Goal: Task Accomplishment & Management: Manage account settings

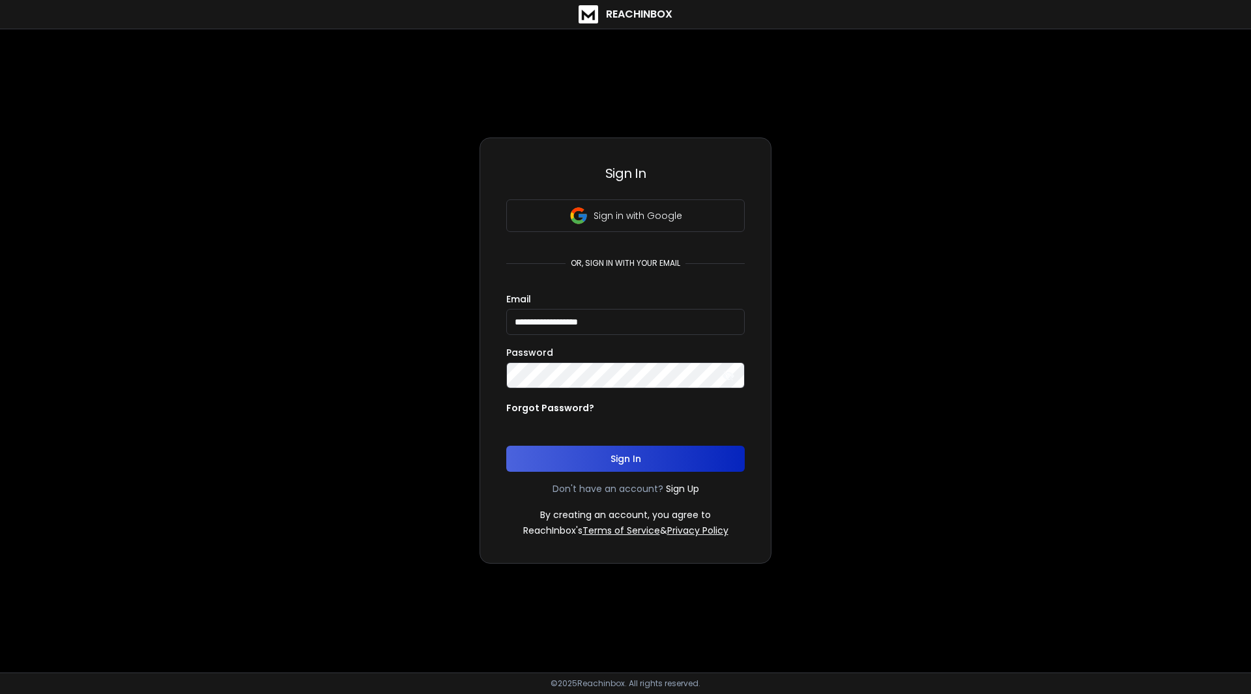
click at [680, 465] on button "Sign In" at bounding box center [625, 459] width 239 height 26
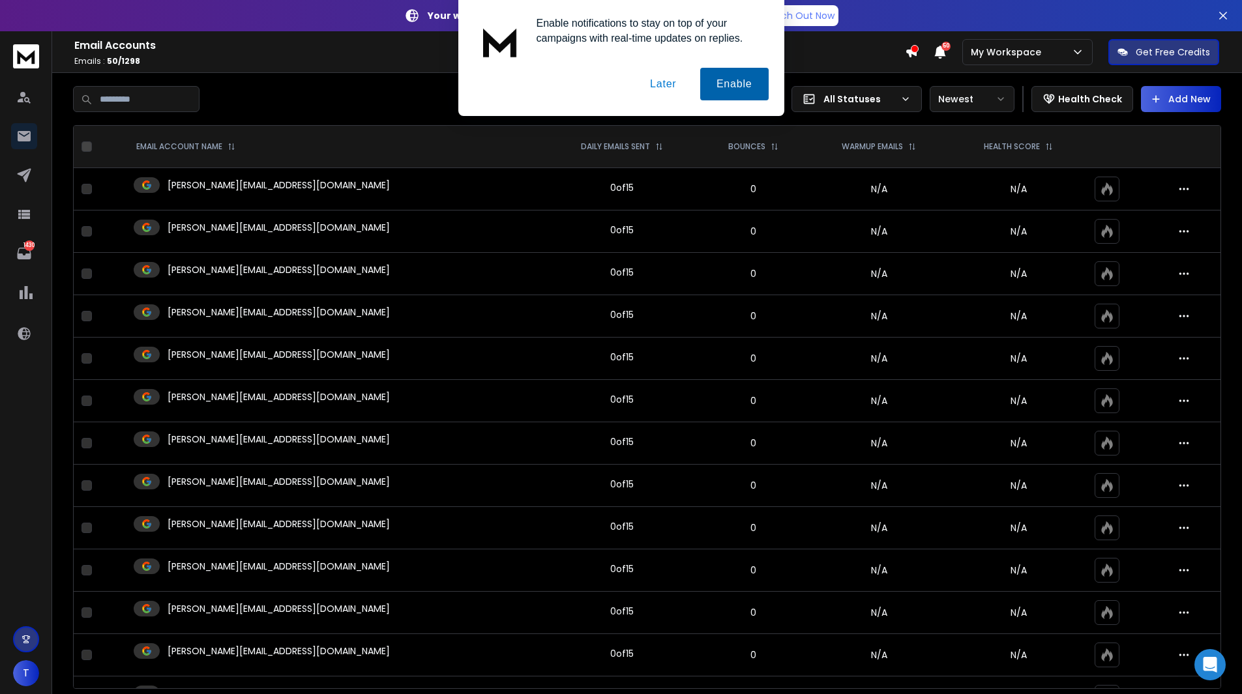
click at [750, 81] on button "Enable" at bounding box center [734, 84] width 68 height 33
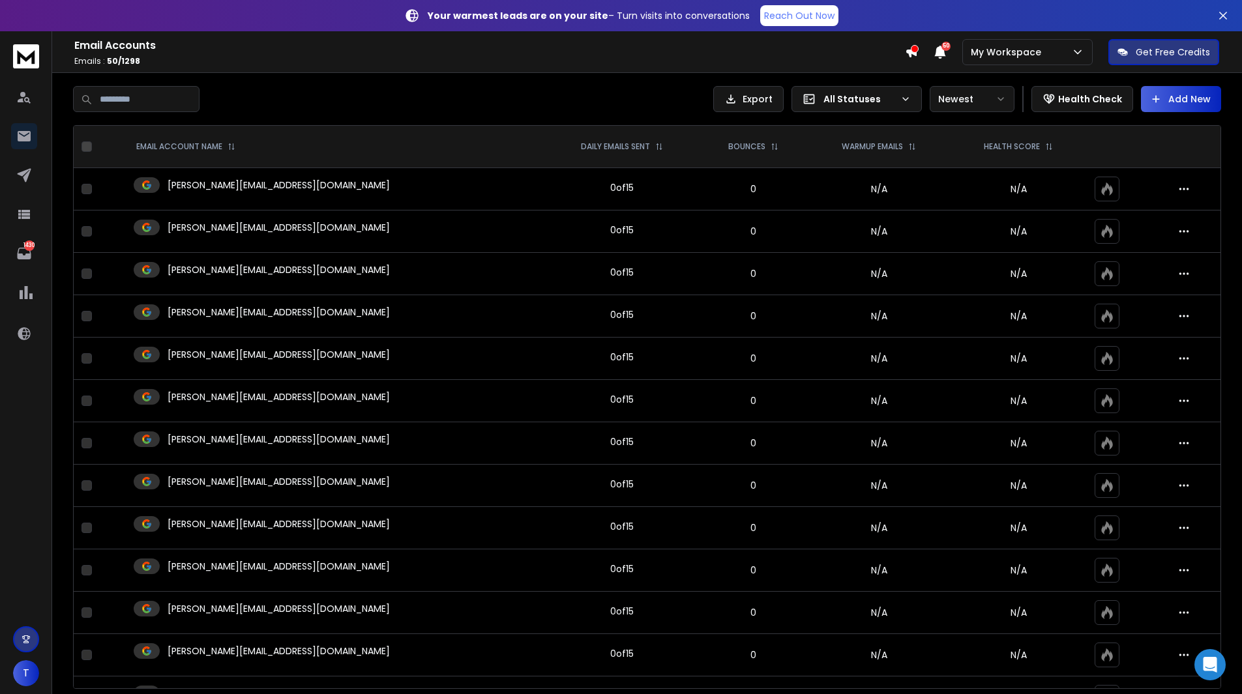
click at [1175, 95] on button "Add New" at bounding box center [1181, 99] width 80 height 26
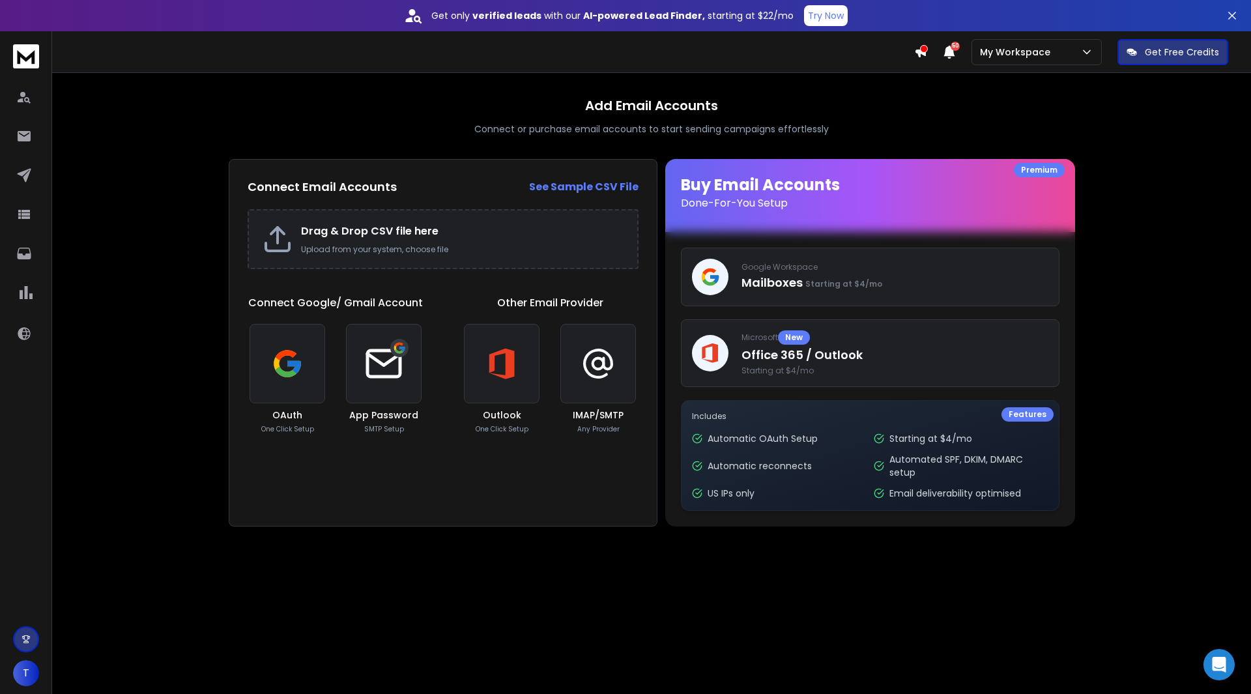
click at [257, 349] on div at bounding box center [288, 364] width 76 height 80
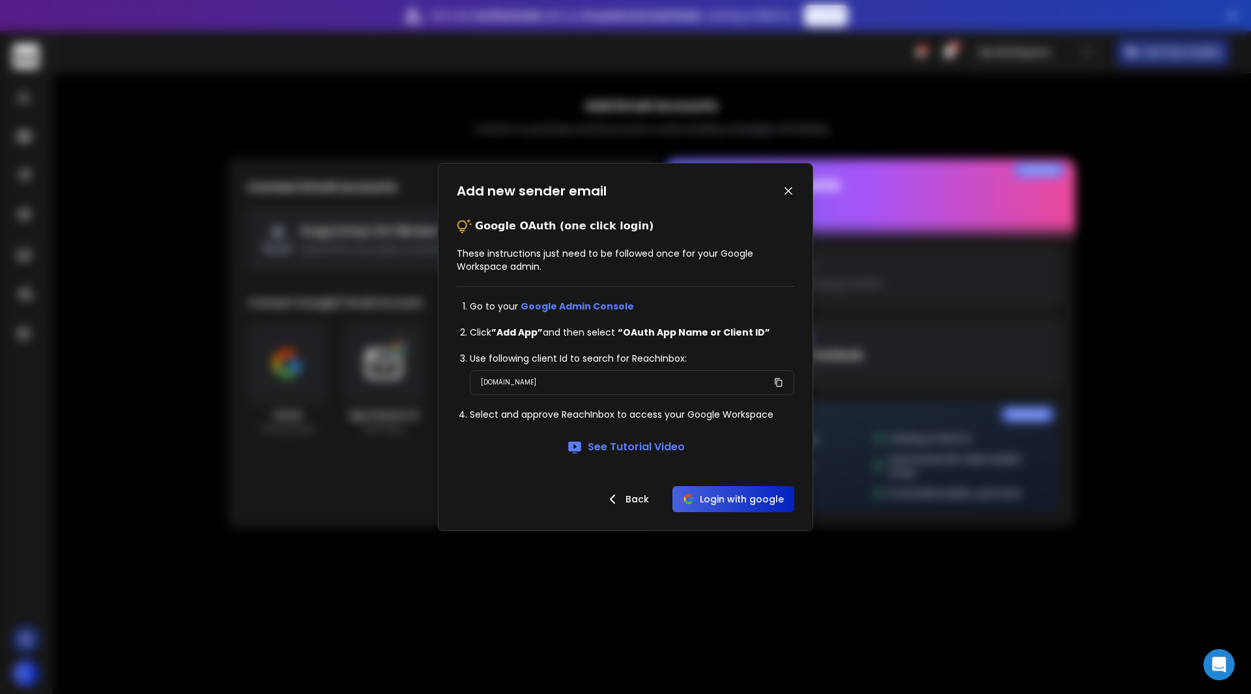
drag, startPoint x: 744, startPoint y: 481, endPoint x: 744, endPoint y: 493, distance: 12.4
click at [744, 482] on div "Google OAuth (one click login) These instructions just need to be followed once…" at bounding box center [626, 365] width 338 height 294
click at [744, 493] on button "Login with google" at bounding box center [734, 499] width 122 height 26
click at [759, 506] on button "Login with google" at bounding box center [734, 499] width 122 height 26
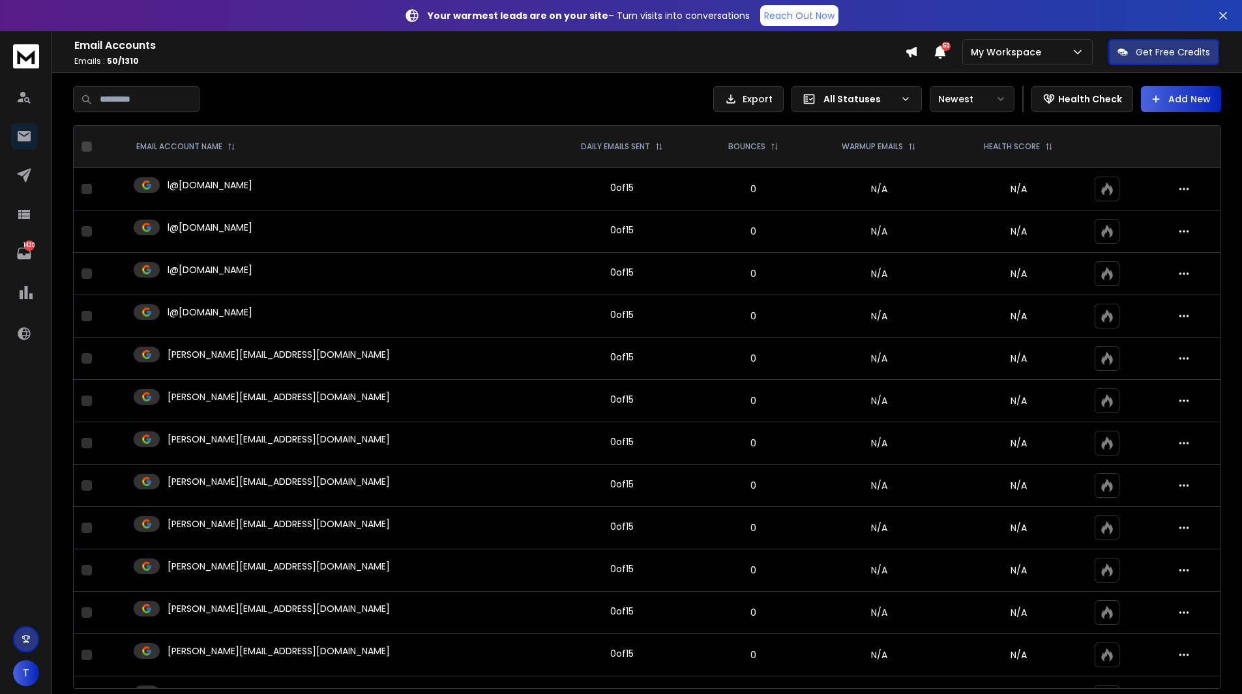
click at [1169, 102] on button "Add New" at bounding box center [1181, 99] width 80 height 26
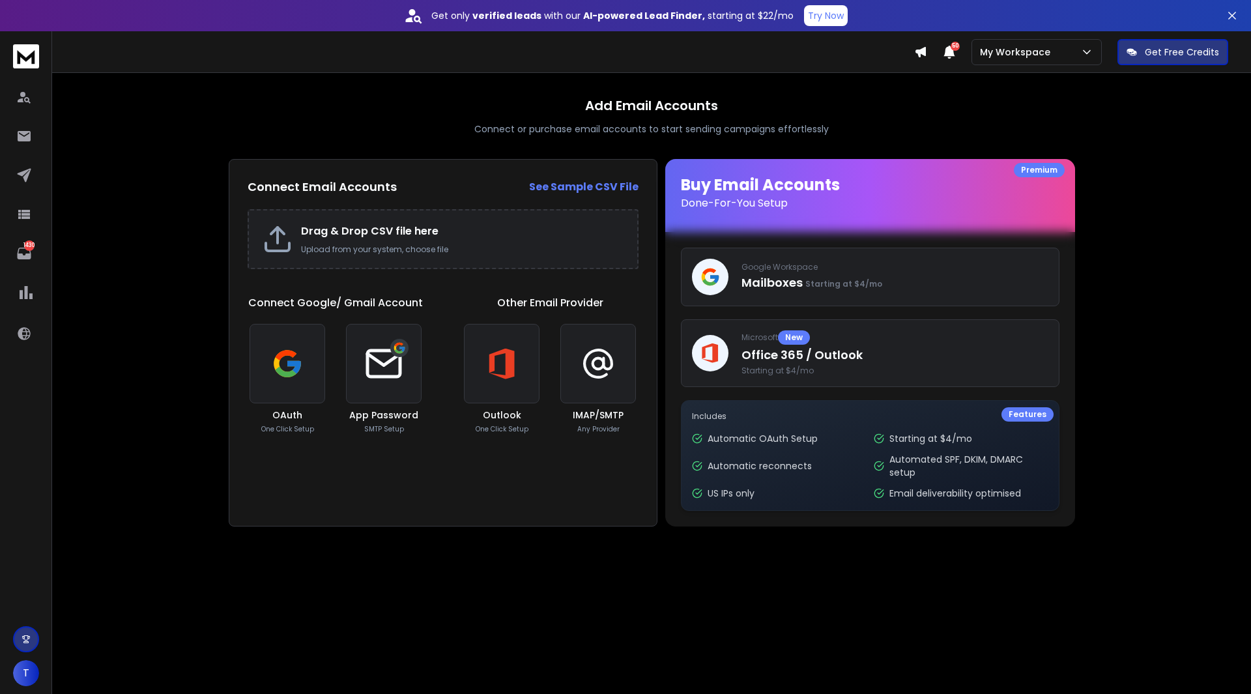
click at [282, 379] on icon at bounding box center [287, 363] width 33 height 39
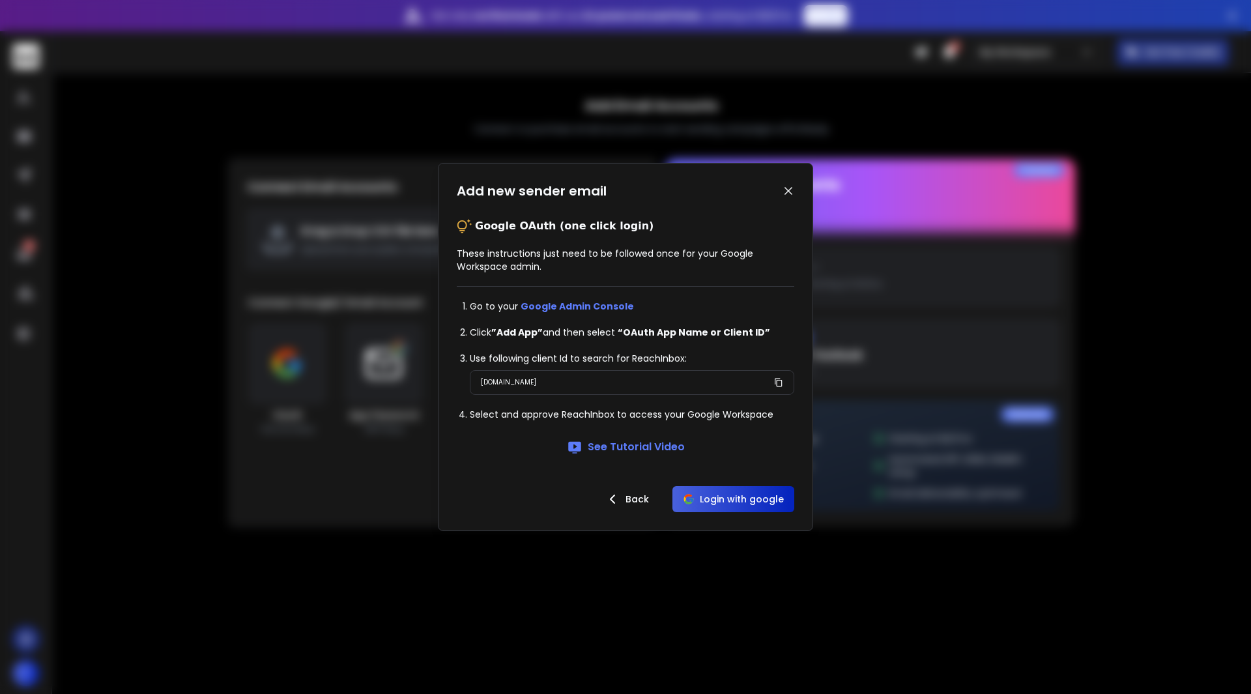
click at [746, 499] on button "Login with google" at bounding box center [734, 499] width 122 height 26
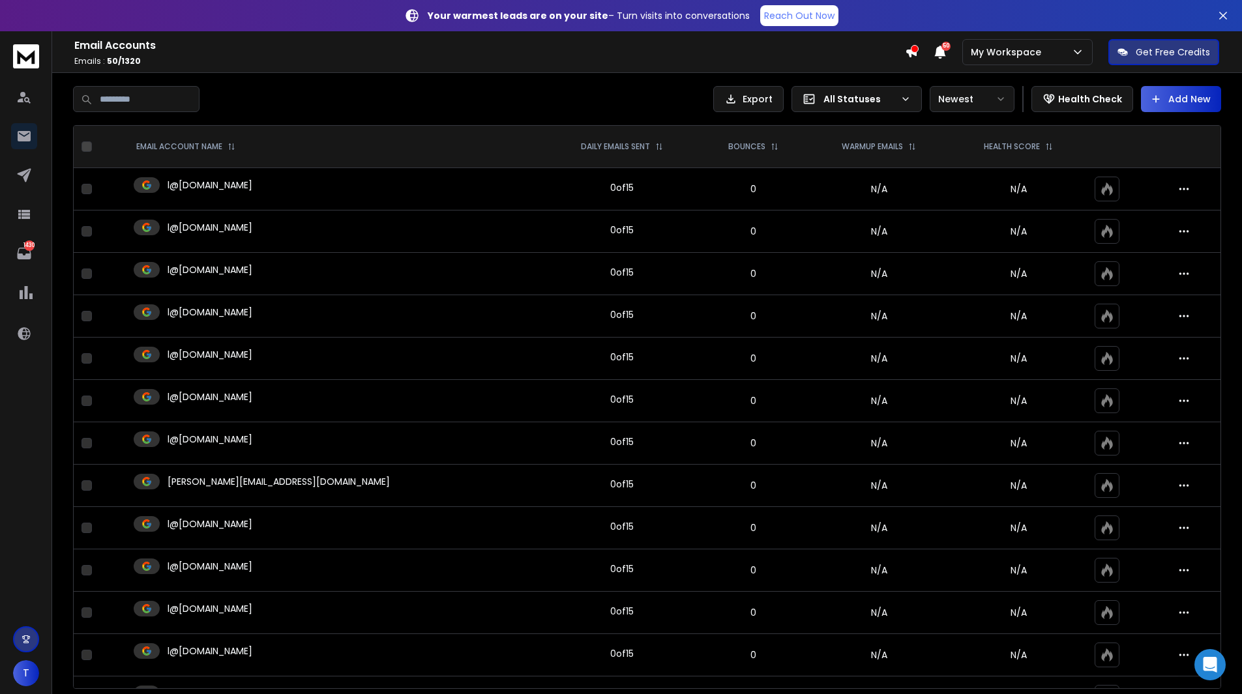
click at [1193, 102] on button "Add New" at bounding box center [1181, 99] width 80 height 26
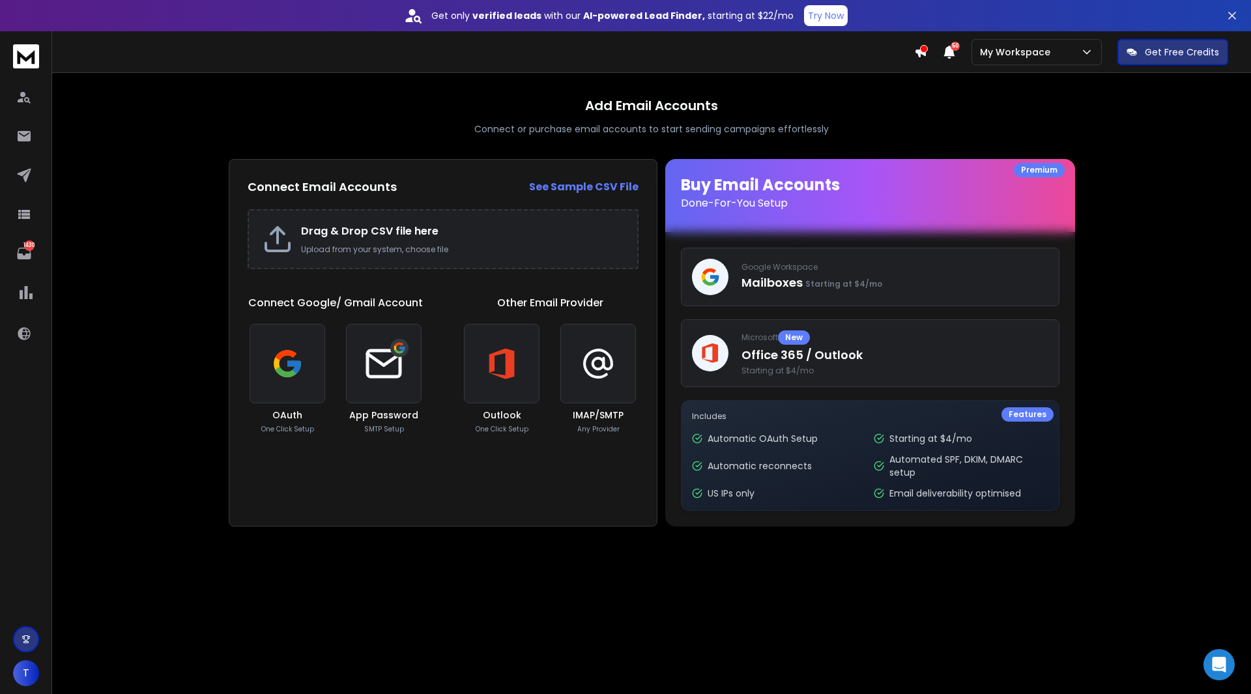
click at [308, 356] on div at bounding box center [288, 364] width 76 height 80
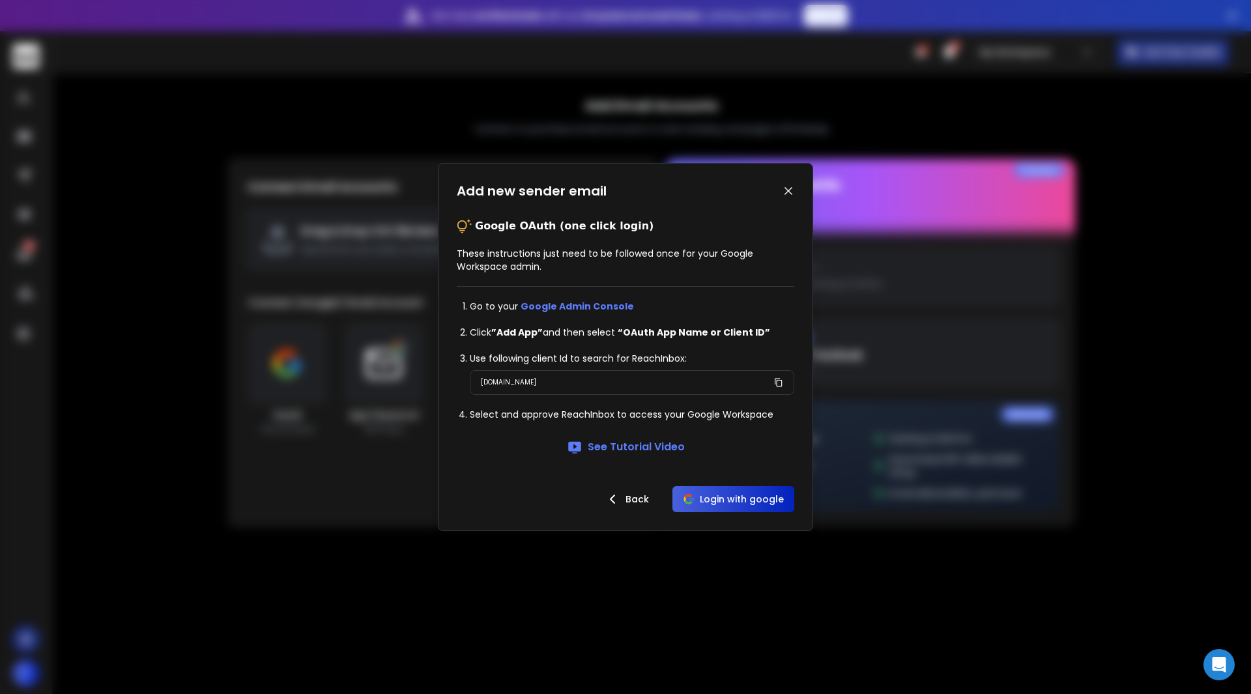
click at [720, 489] on button "Login with google" at bounding box center [734, 499] width 122 height 26
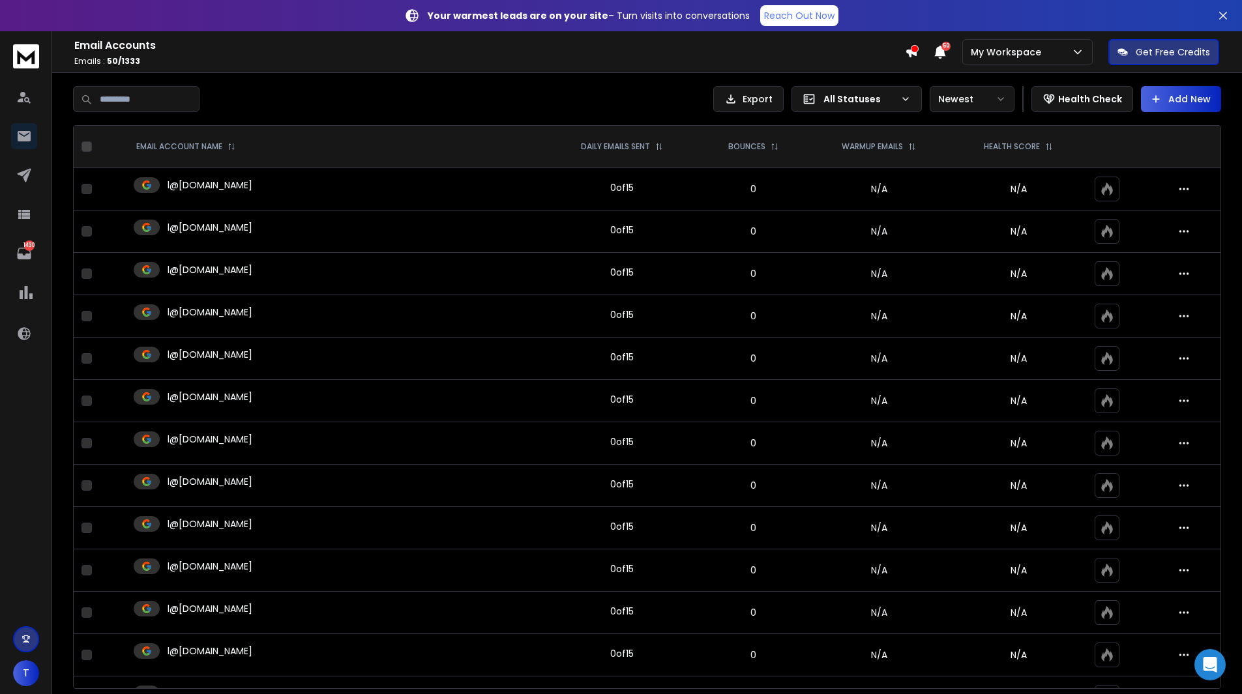
click at [1184, 102] on button "Add New" at bounding box center [1181, 99] width 80 height 26
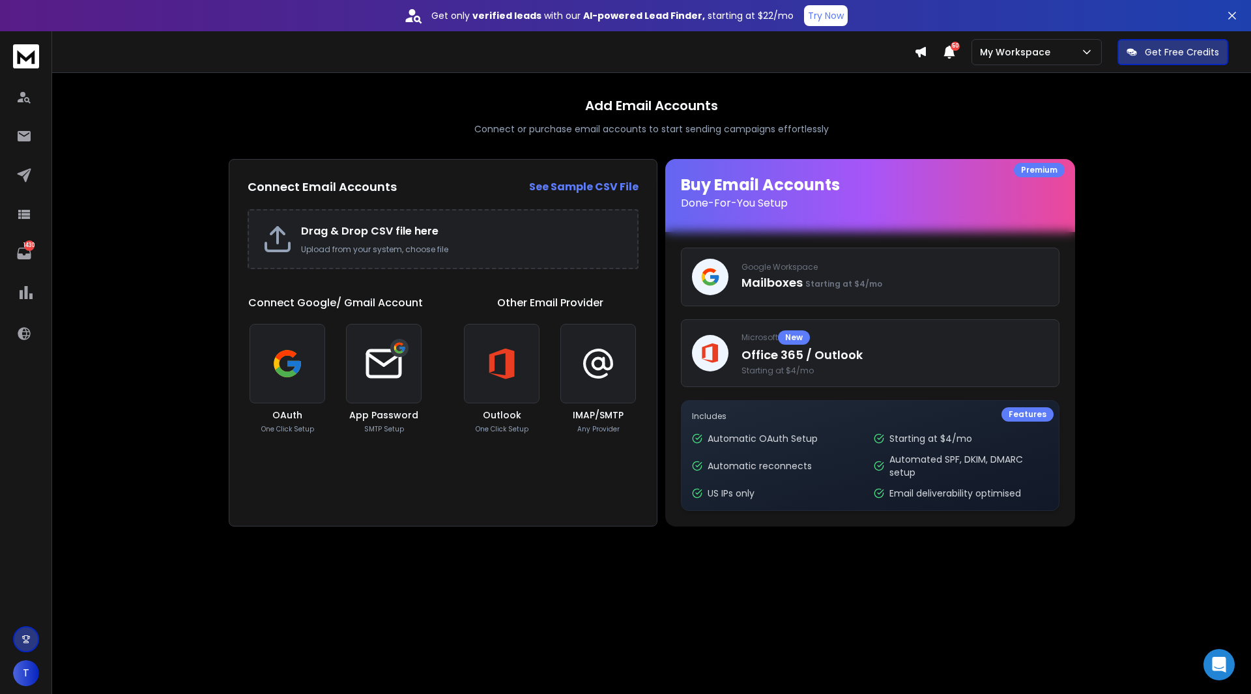
click at [301, 366] on icon at bounding box center [294, 367] width 14 height 13
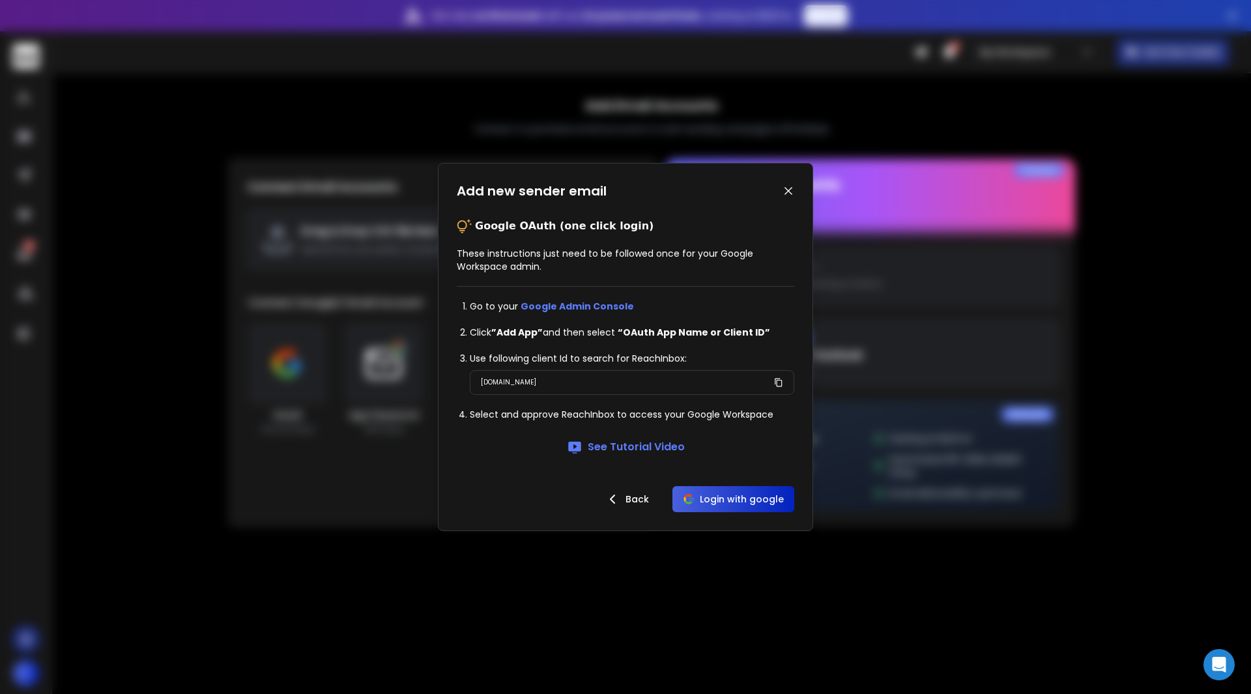
click at [710, 498] on button "Login with google" at bounding box center [734, 499] width 122 height 26
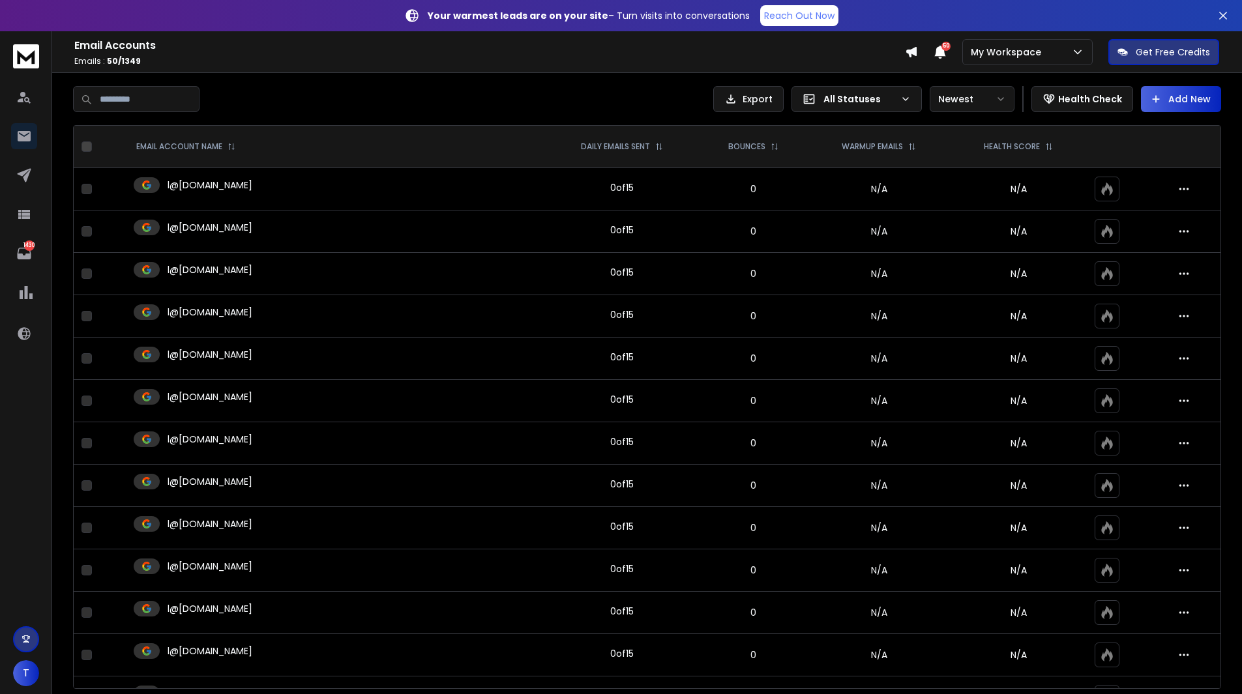
click at [1172, 93] on button "Add New" at bounding box center [1181, 99] width 80 height 26
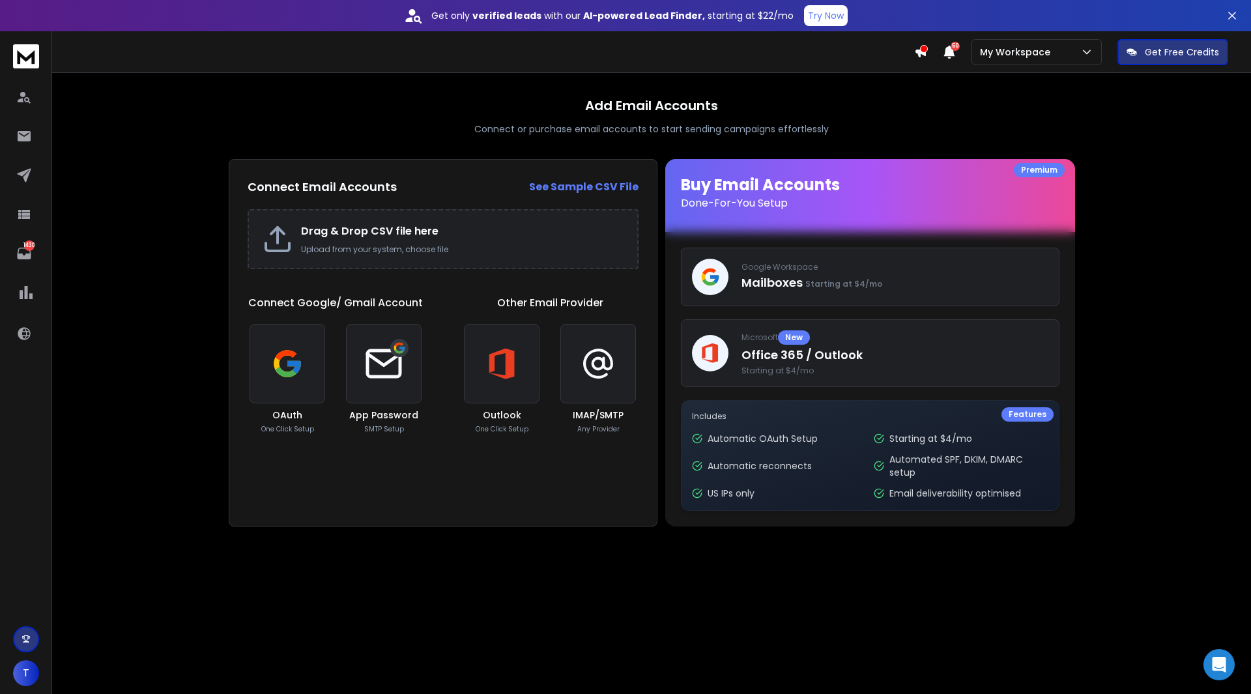
click at [272, 367] on div at bounding box center [288, 364] width 76 height 80
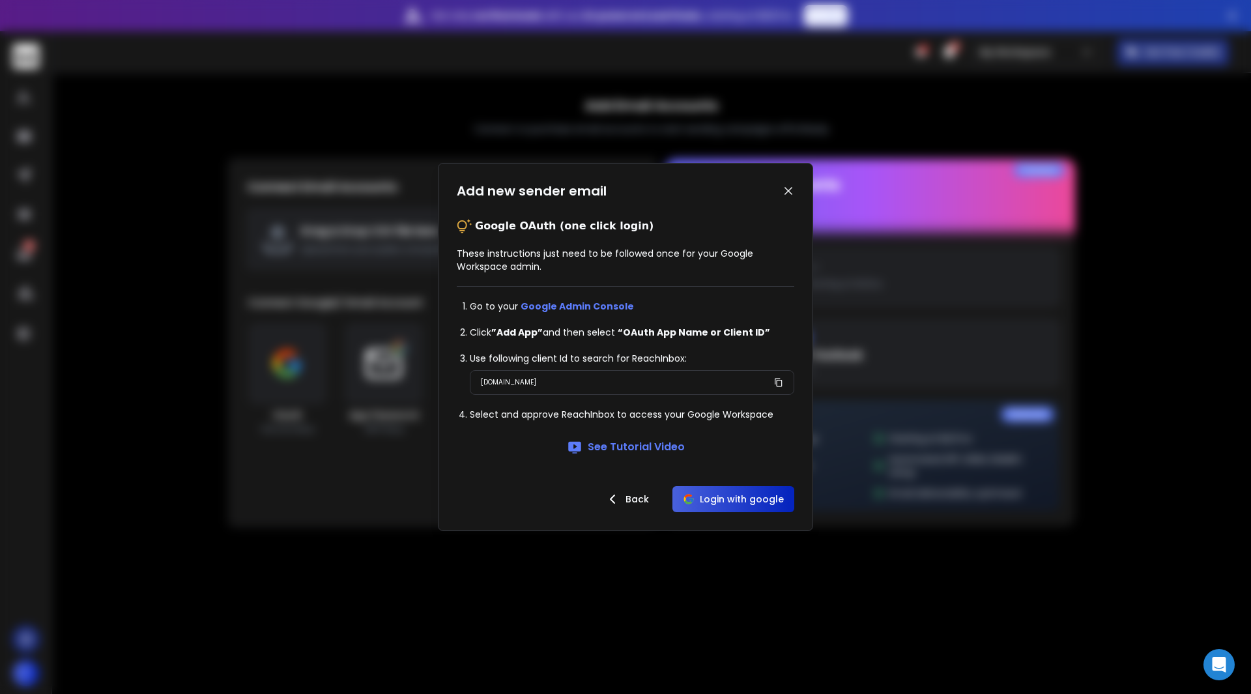
click at [746, 497] on button "Login with google" at bounding box center [734, 499] width 122 height 26
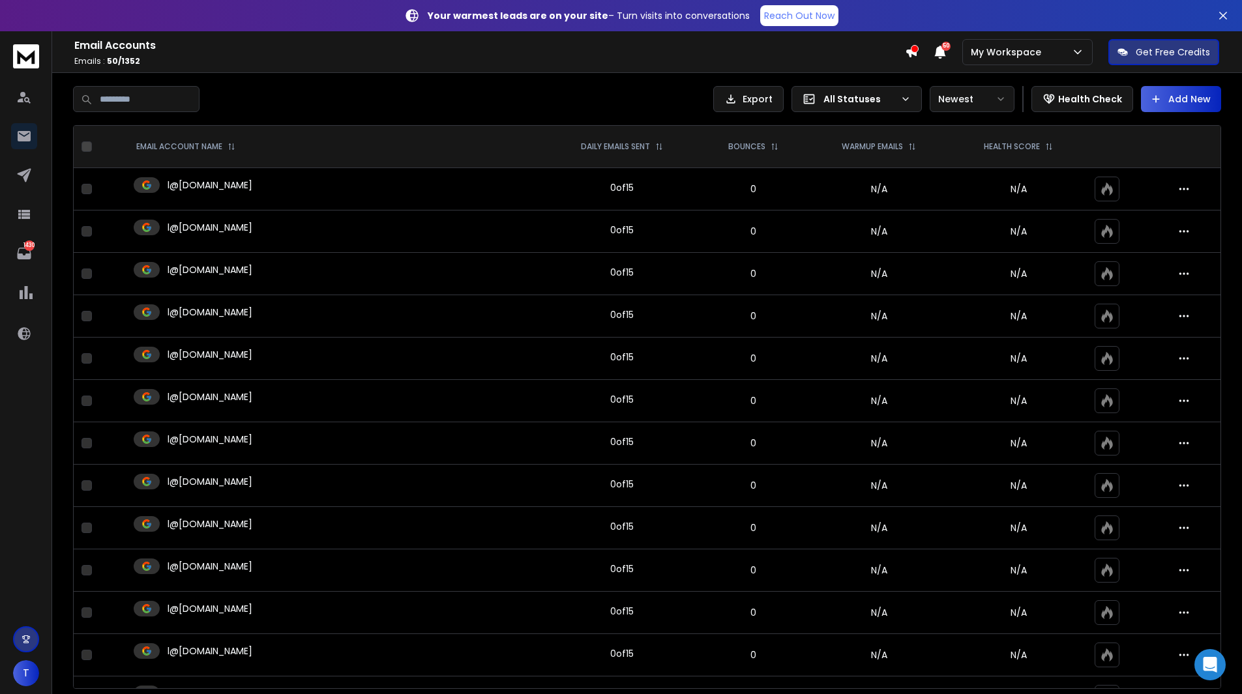
click at [1184, 79] on div "Export All Statuses Newest Health Check Add New EMAIL ACCOUNT NAME DAILY EMAILS…" at bounding box center [647, 387] width 1190 height 629
click at [1175, 98] on button "Add New" at bounding box center [1181, 99] width 80 height 26
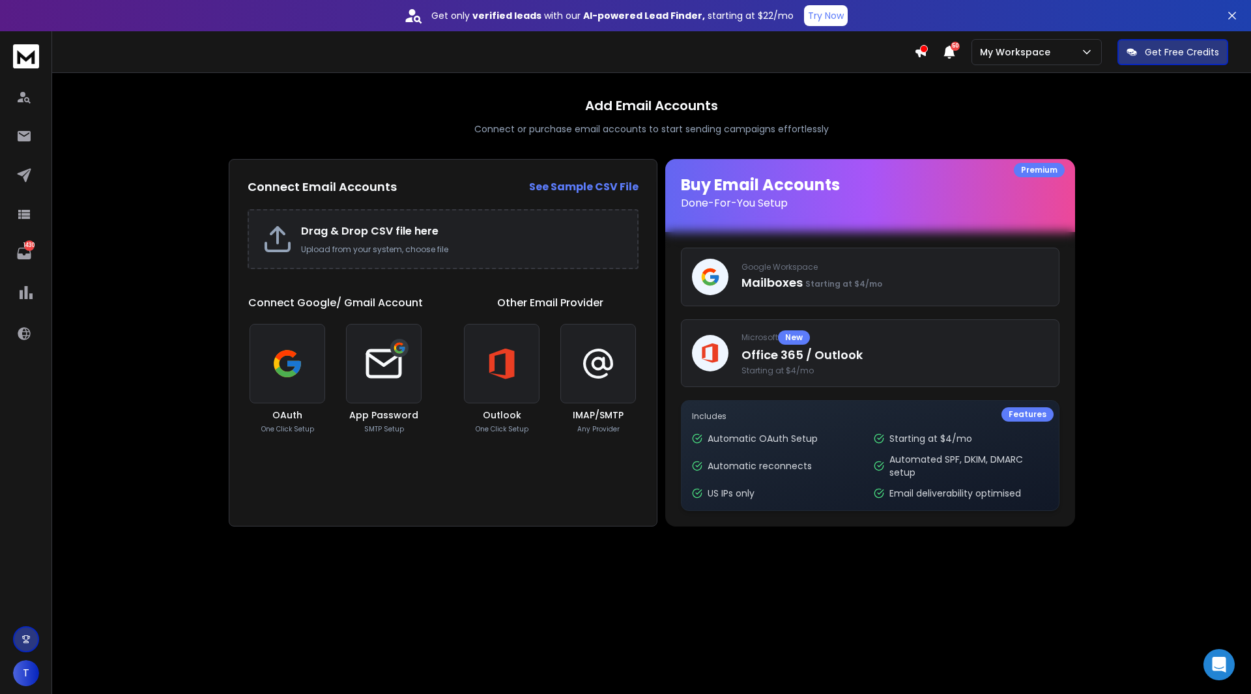
click at [303, 353] on icon at bounding box center [287, 363] width 33 height 39
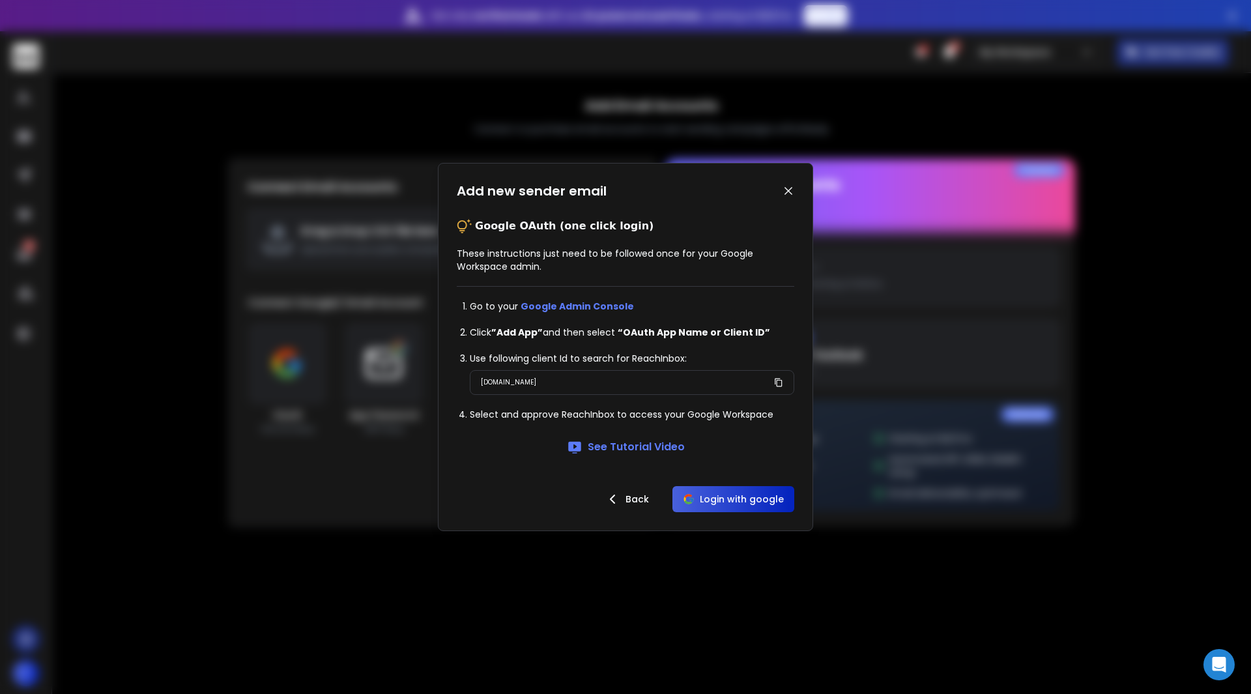
click at [757, 494] on button "Login with google" at bounding box center [734, 499] width 122 height 26
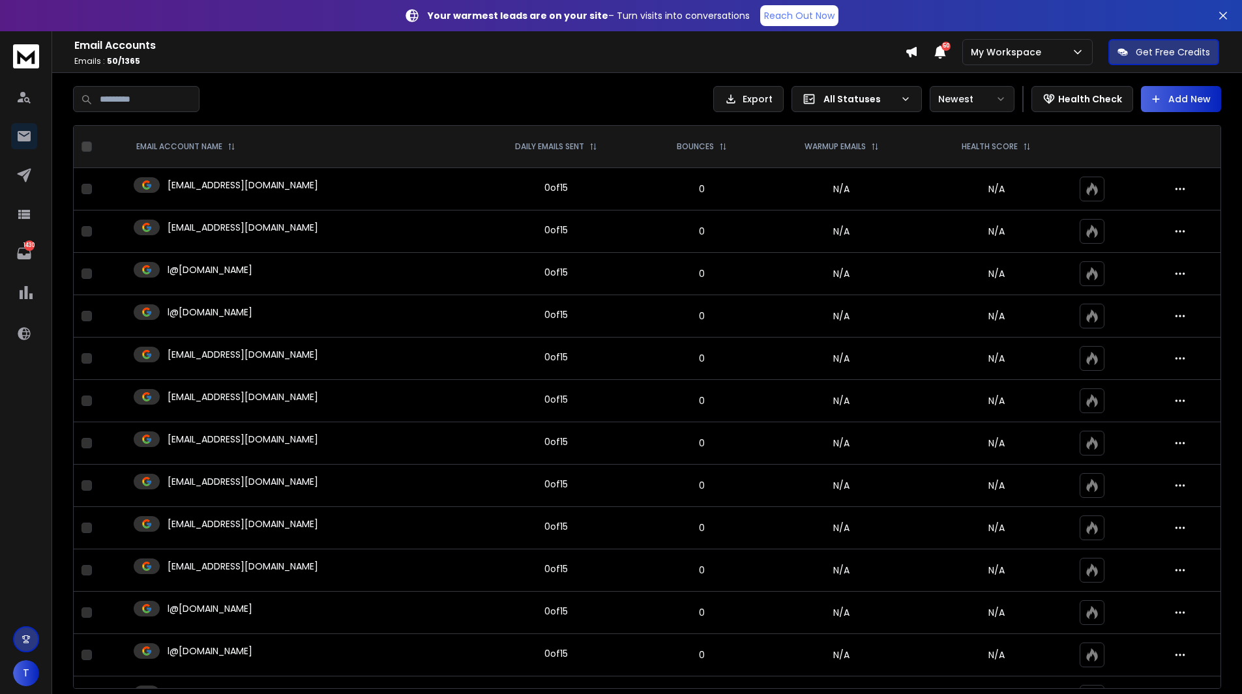
click at [1184, 96] on button "Add New" at bounding box center [1181, 99] width 80 height 26
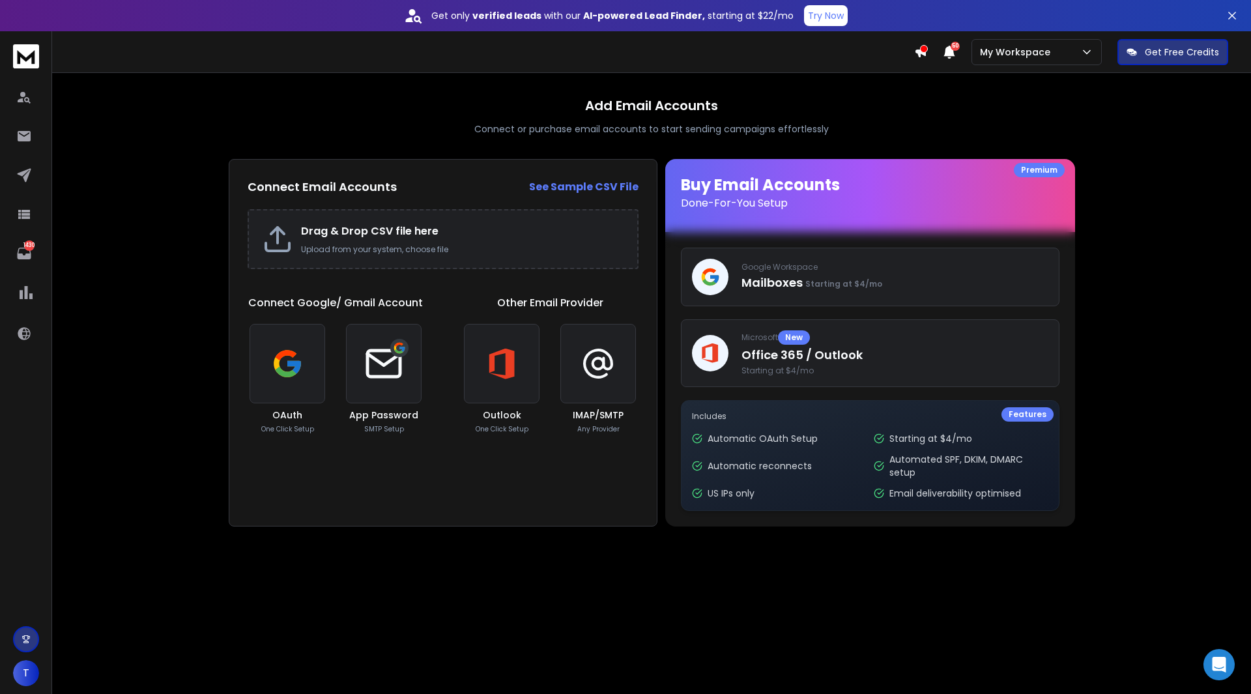
click at [276, 328] on div at bounding box center [288, 364] width 76 height 80
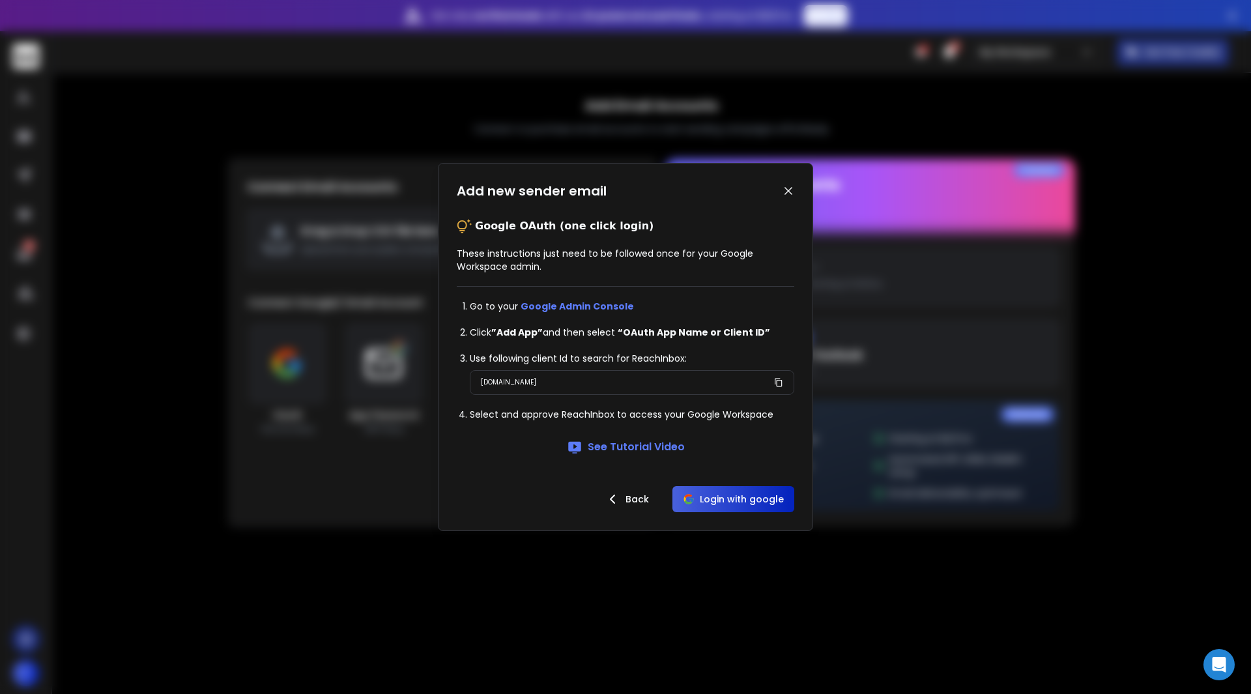
click at [752, 499] on button "Login with google" at bounding box center [734, 499] width 122 height 26
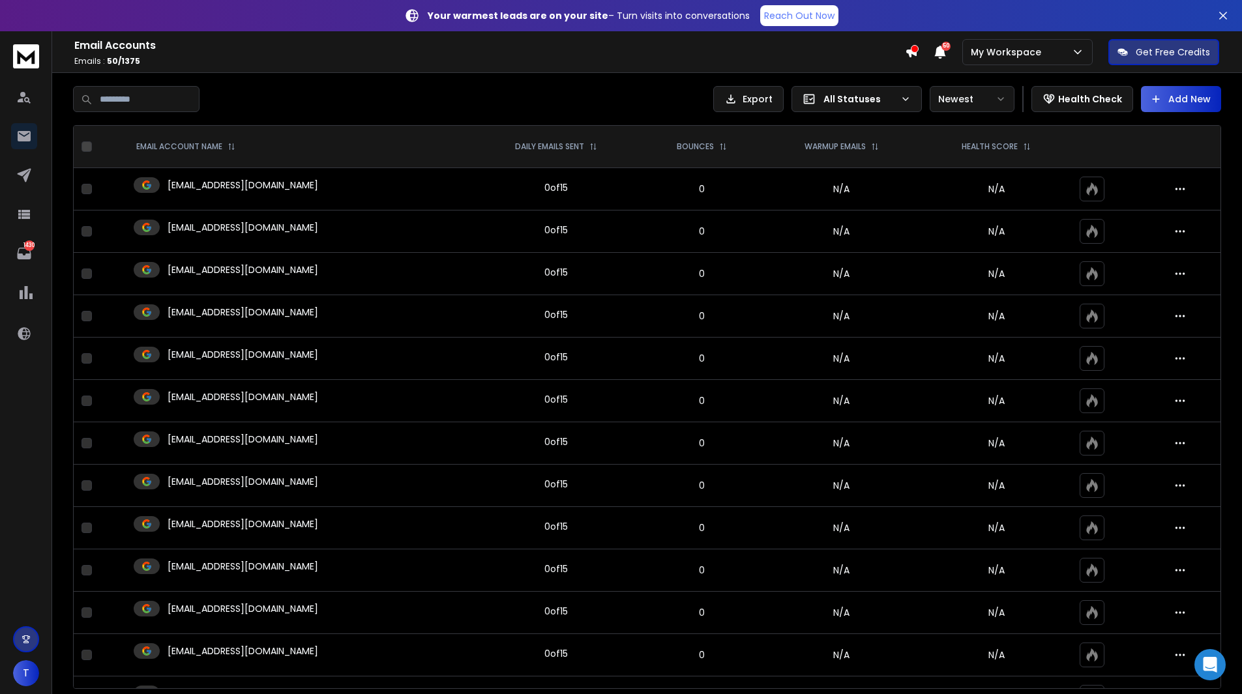
click at [1184, 90] on button "Add New" at bounding box center [1181, 99] width 80 height 26
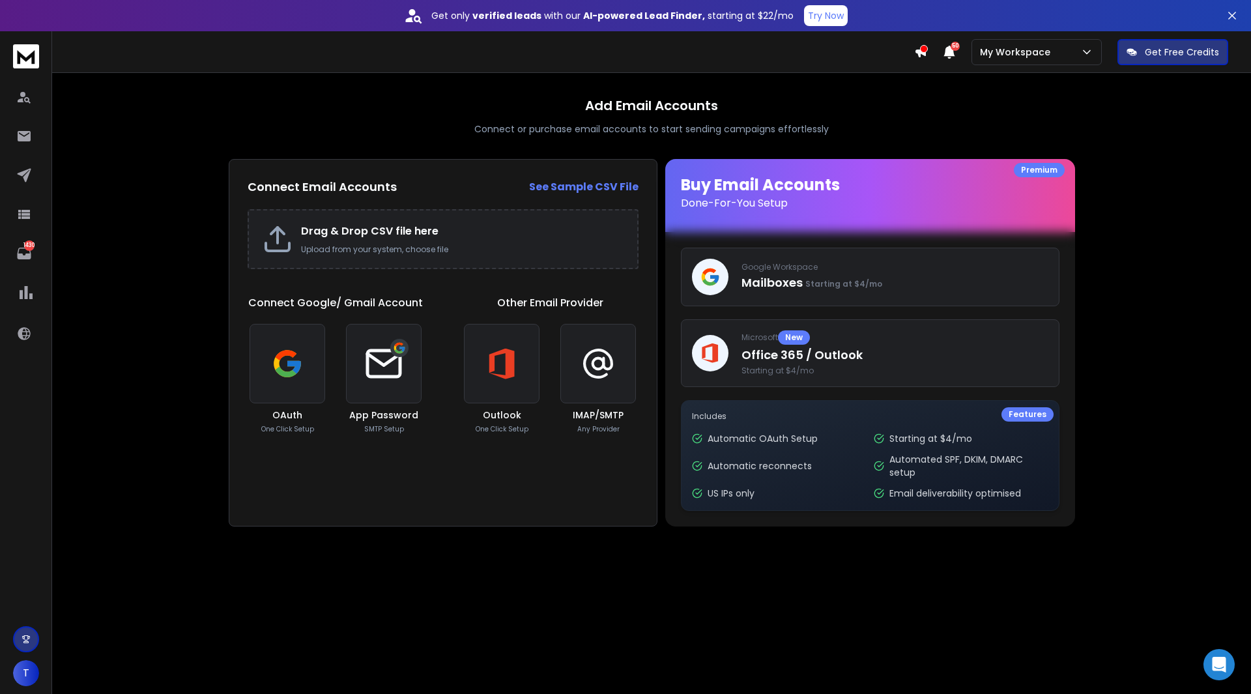
click at [290, 372] on icon at bounding box center [287, 363] width 33 height 39
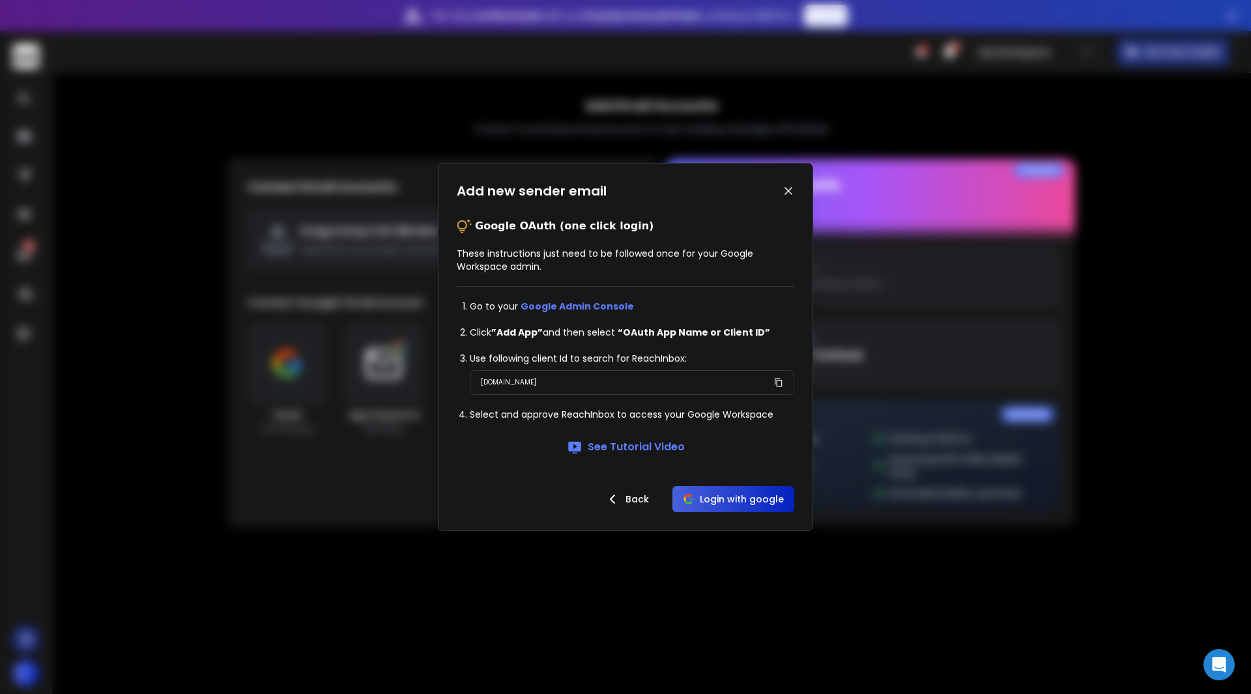
click at [724, 488] on button "Login with google" at bounding box center [734, 499] width 122 height 26
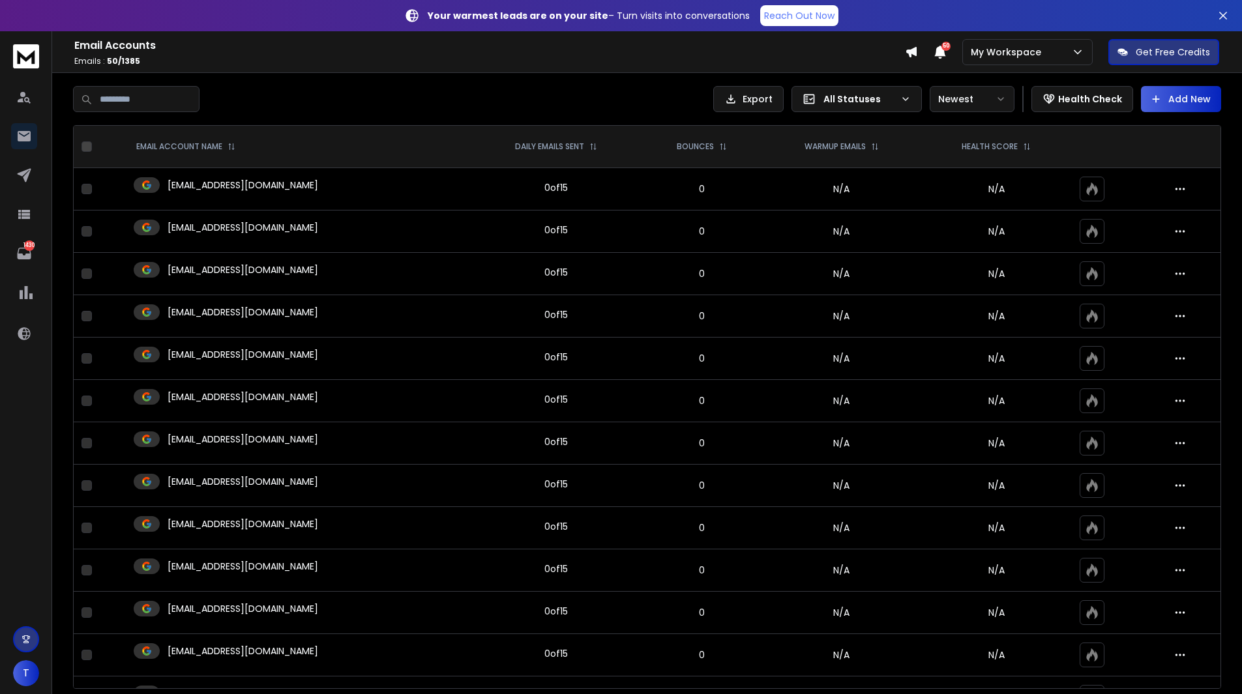
drag, startPoint x: 1210, startPoint y: 100, endPoint x: 1193, endPoint y: 115, distance: 22.6
click at [1209, 100] on button "Add New" at bounding box center [1181, 99] width 80 height 26
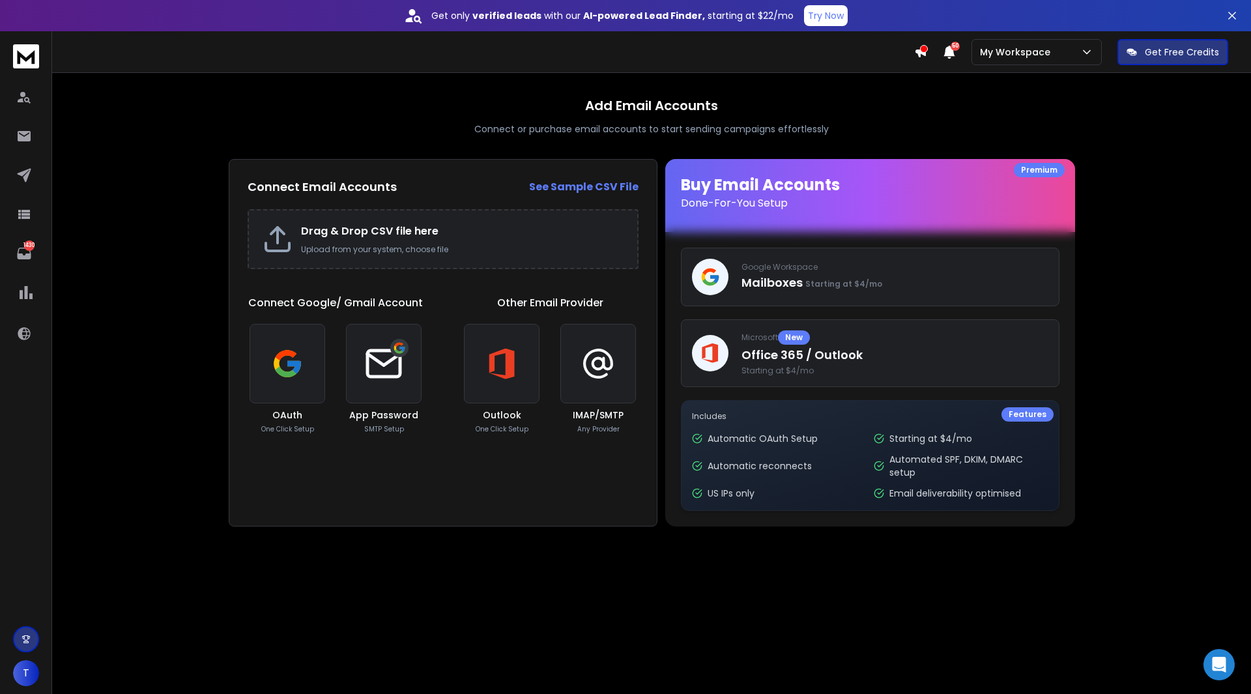
click at [291, 361] on icon at bounding box center [294, 367] width 14 height 13
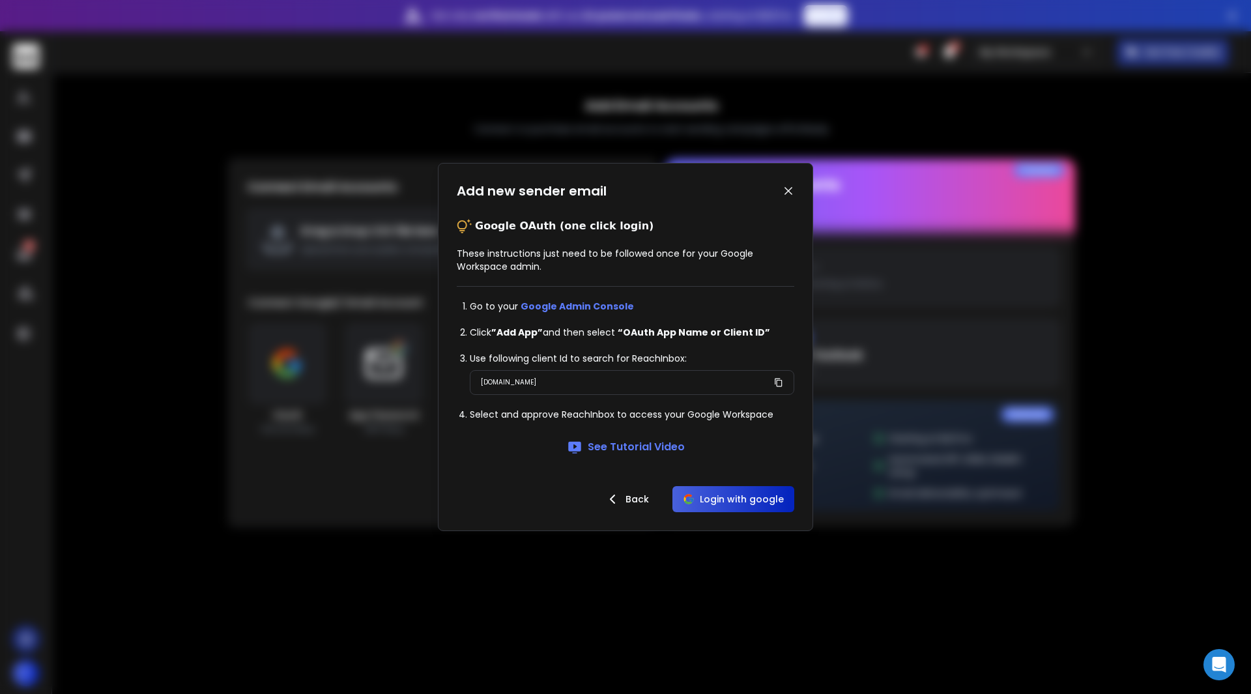
click at [705, 490] on button "Login with google" at bounding box center [734, 499] width 122 height 26
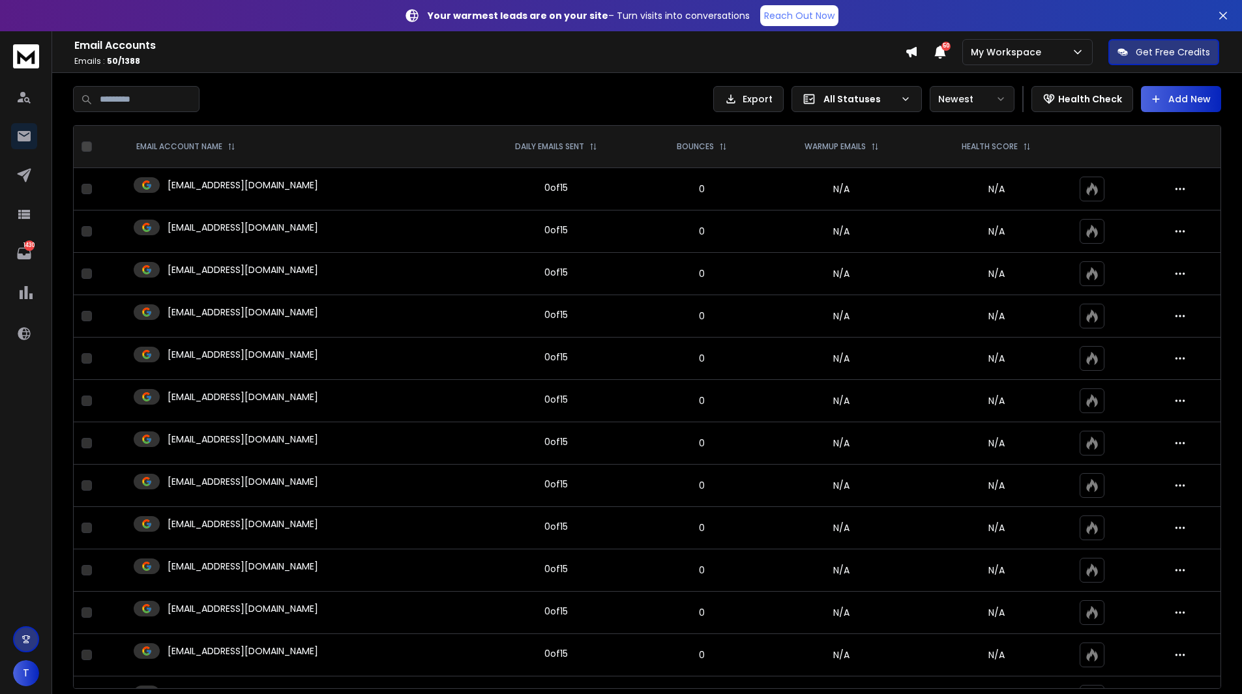
click at [1195, 104] on button "Add New" at bounding box center [1181, 99] width 80 height 26
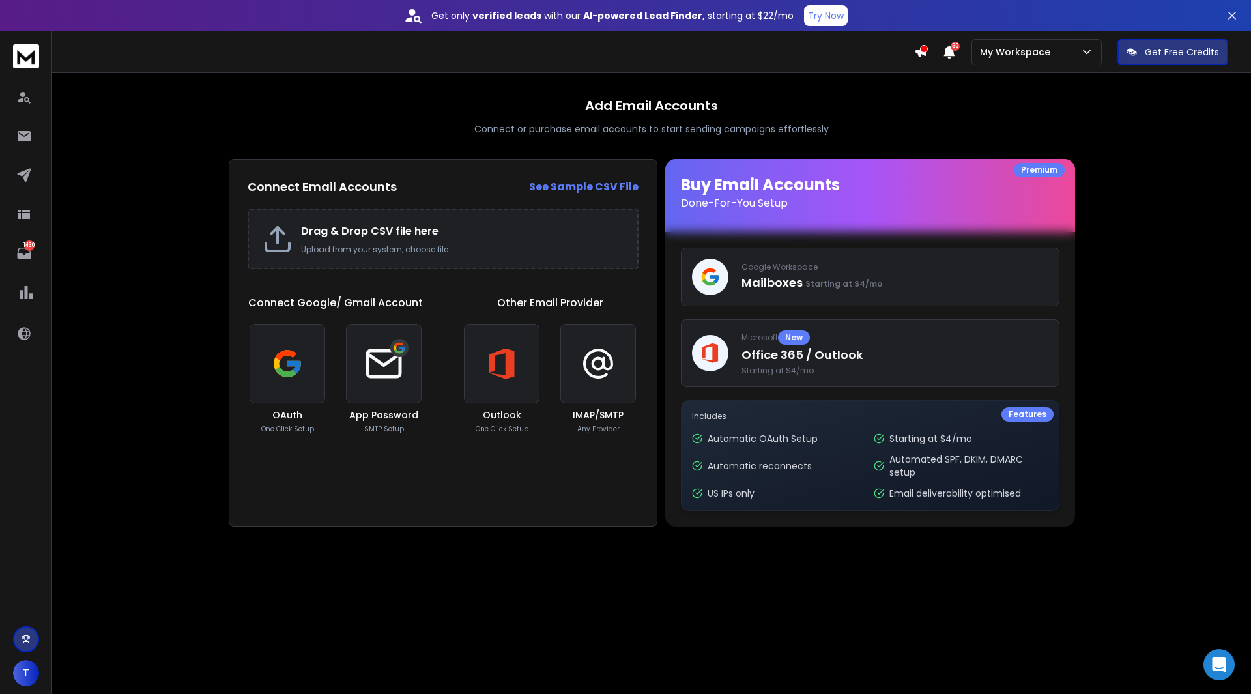
click at [297, 365] on icon at bounding box center [294, 367] width 14 height 13
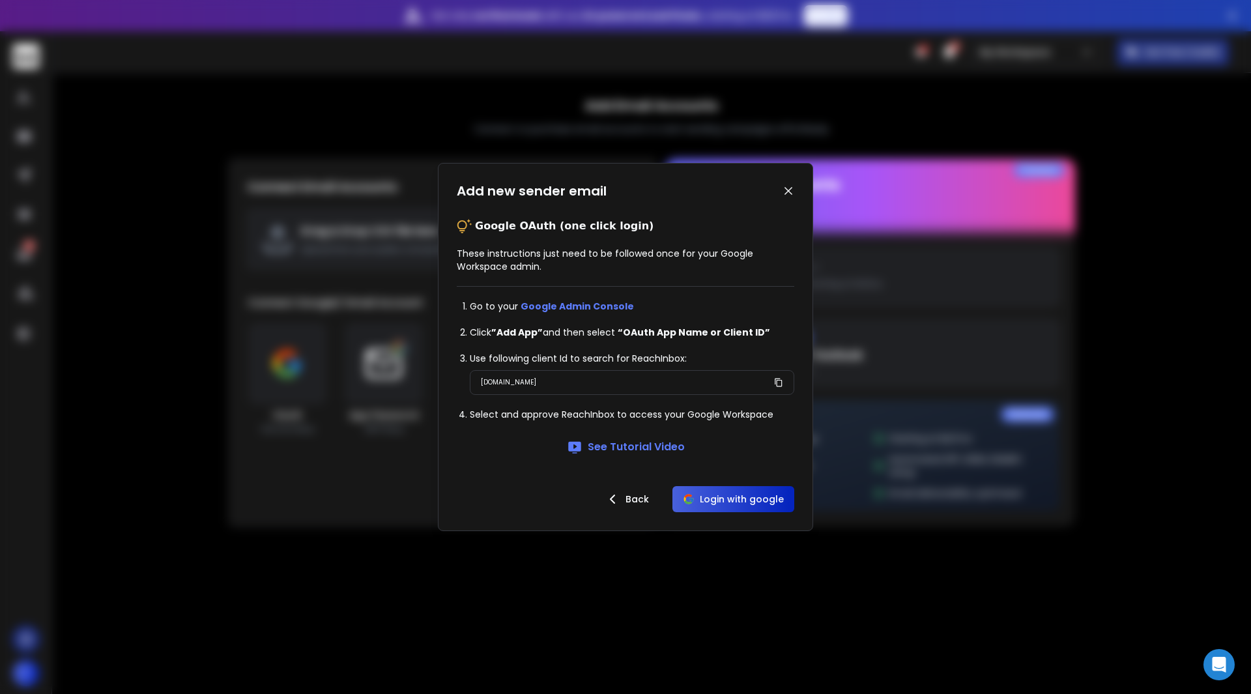
click at [714, 501] on button "Login with google" at bounding box center [734, 499] width 122 height 26
